Goal: Information Seeking & Learning: Learn about a topic

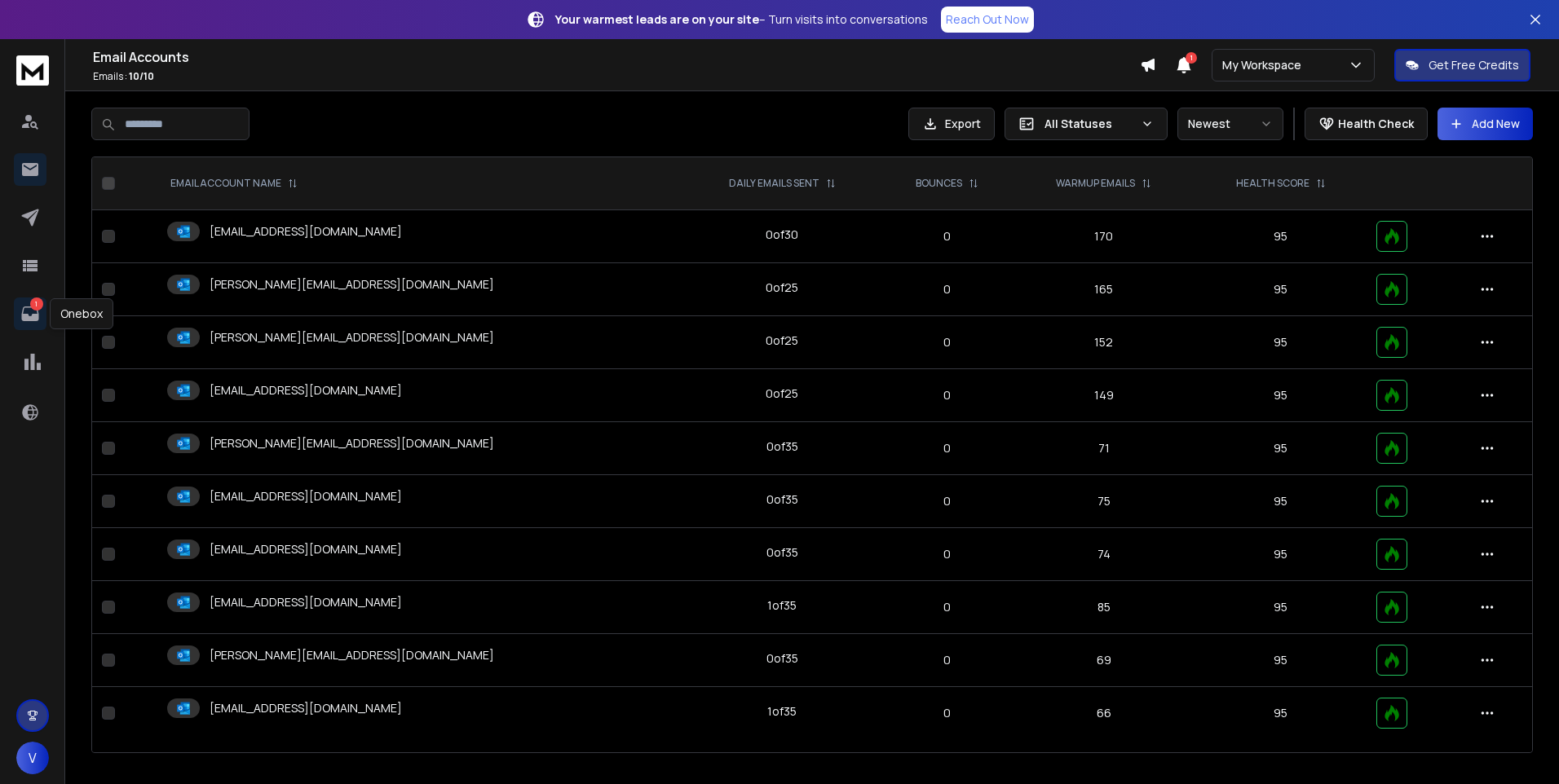
click at [31, 319] on icon at bounding box center [30, 314] width 17 height 14
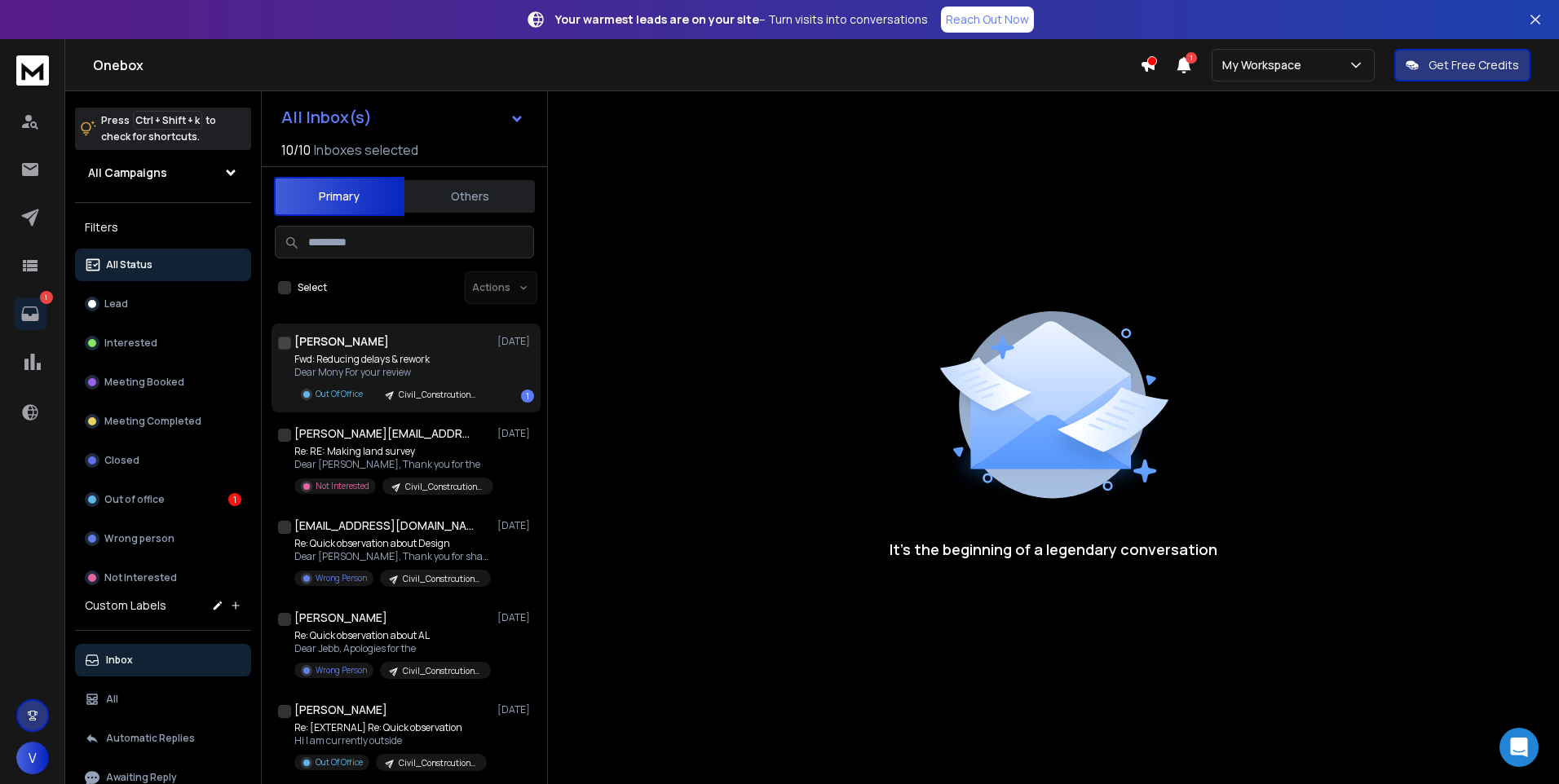
click at [340, 362] on p "Fwd: Reducing delays & rework" at bounding box center [390, 359] width 192 height 13
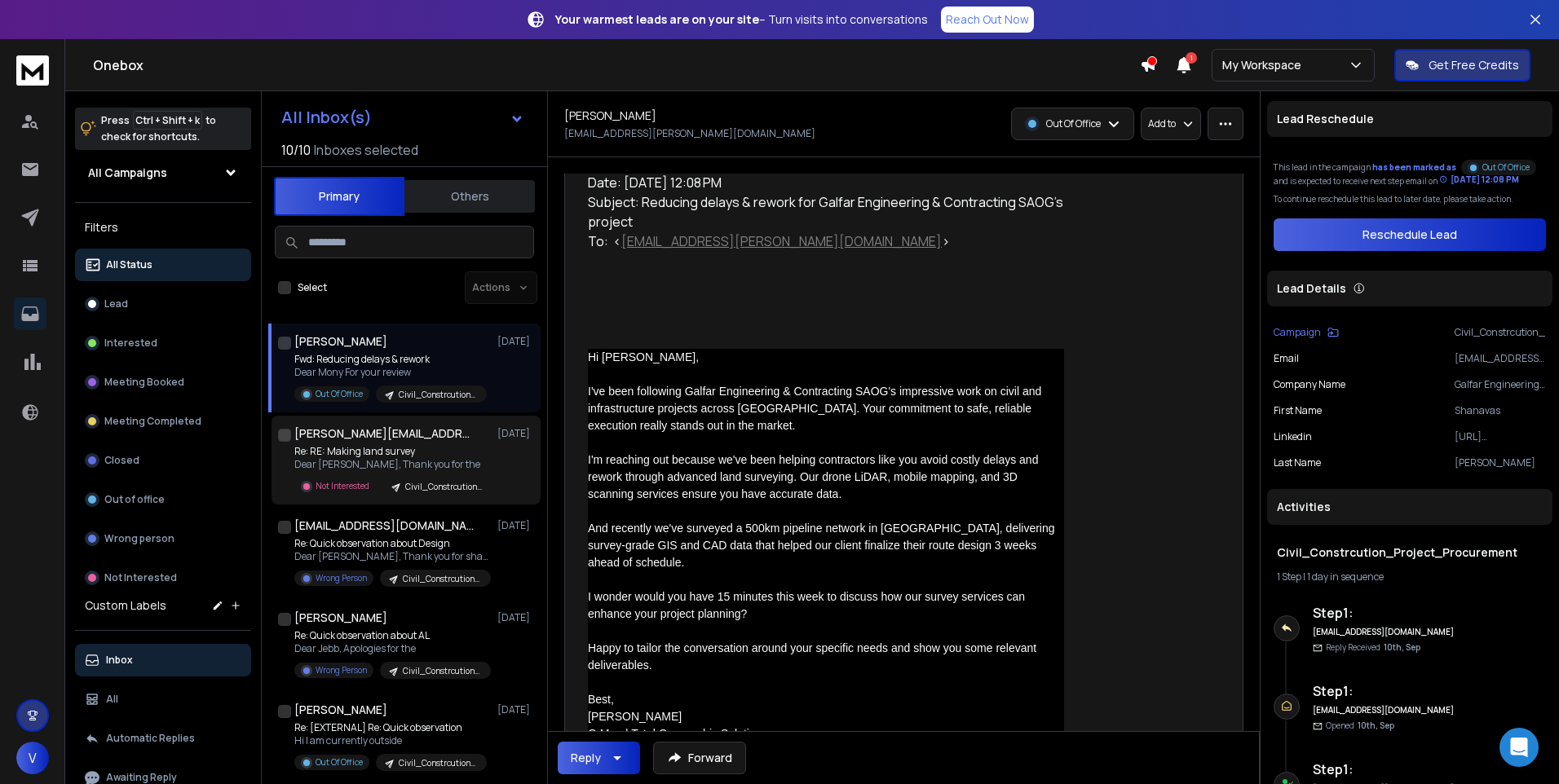
click at [304, 462] on p "Dear [PERSON_NAME], Thank you for the" at bounding box center [392, 464] width 196 height 13
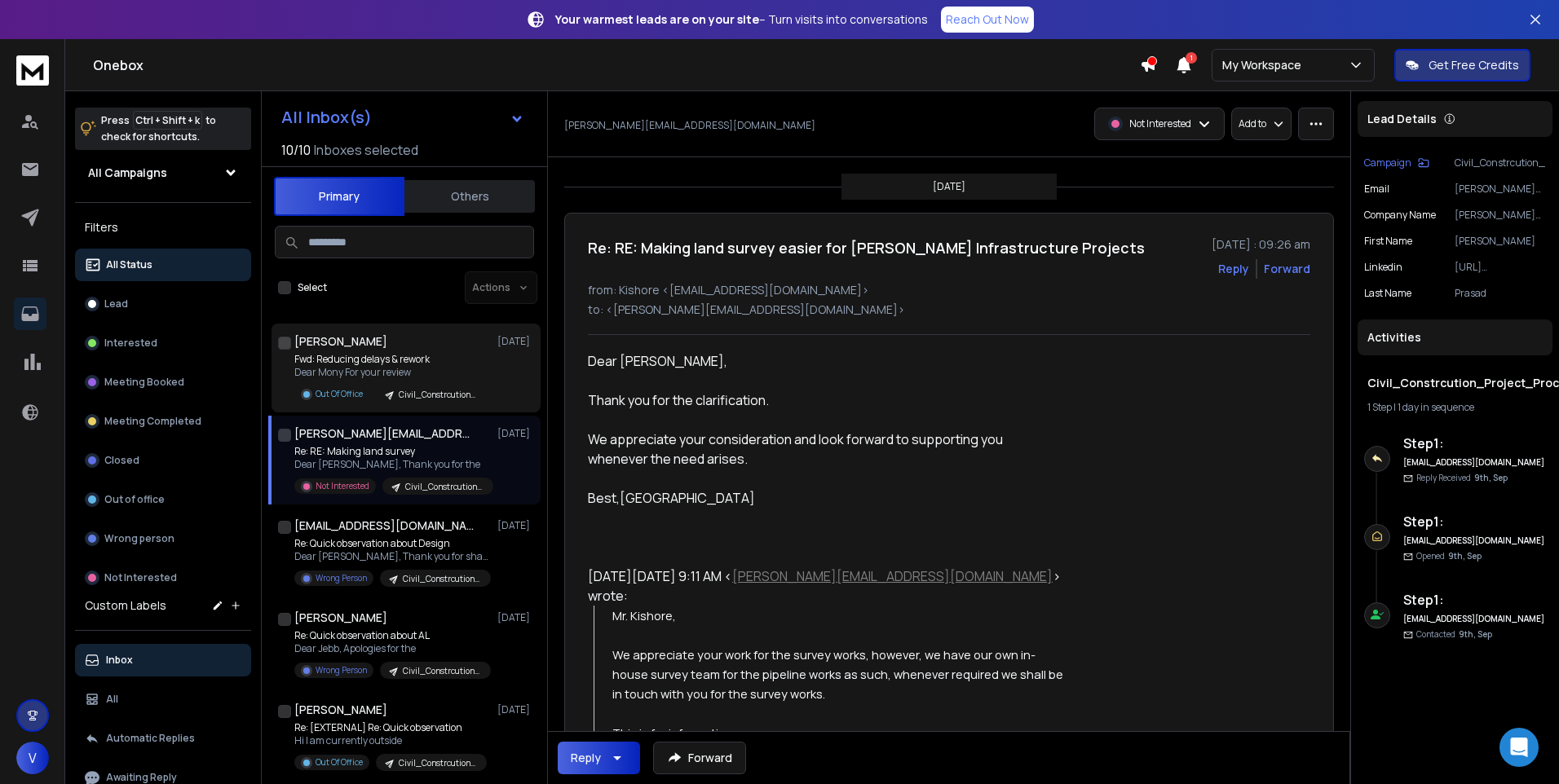
click at [360, 353] on p "Fwd: Reducing delays & rework" at bounding box center [390, 359] width 192 height 13
